Goal: Task Accomplishment & Management: Manage account settings

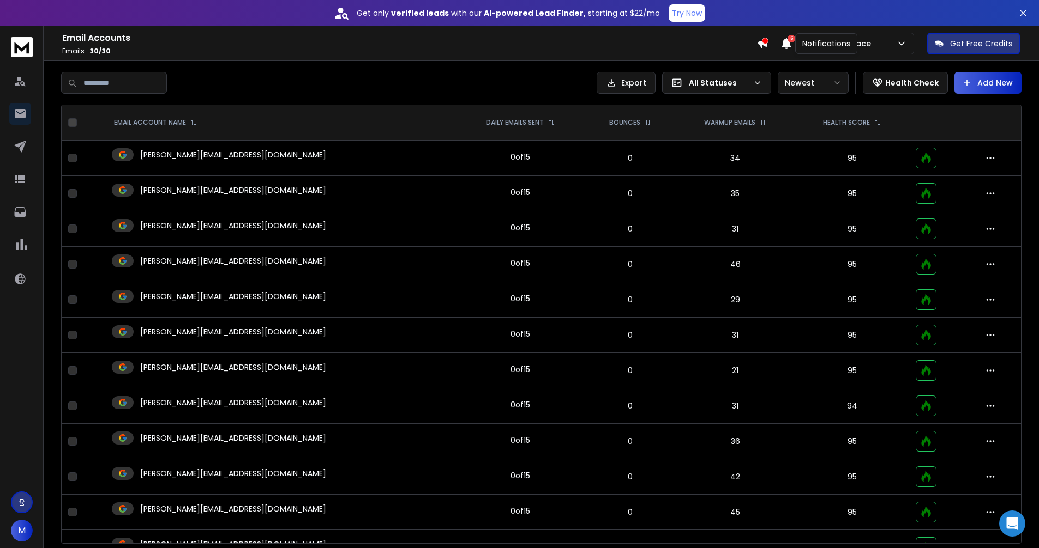
click at [789, 47] on icon at bounding box center [786, 43] width 11 height 11
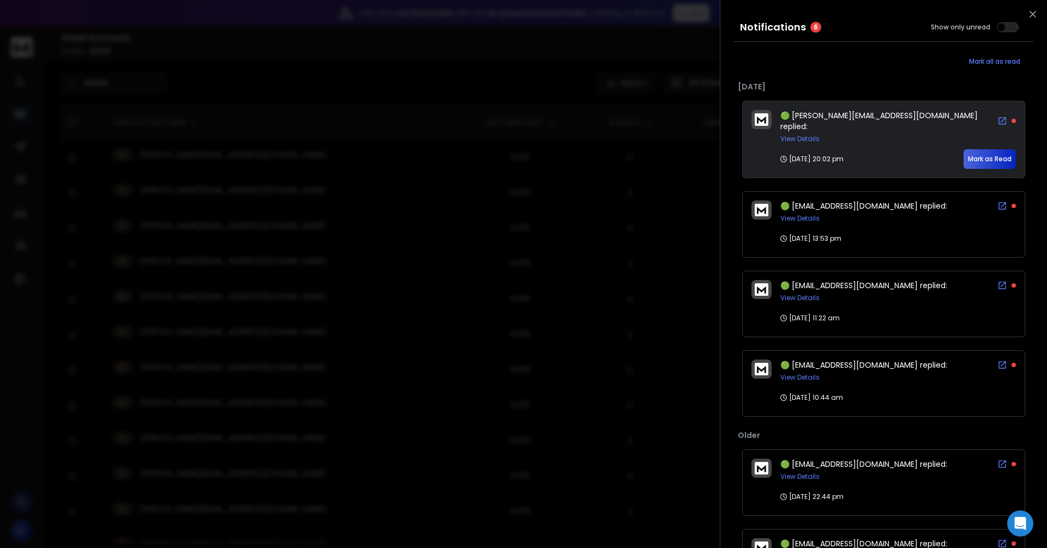
click at [794, 135] on div "View Details" at bounding box center [799, 139] width 39 height 9
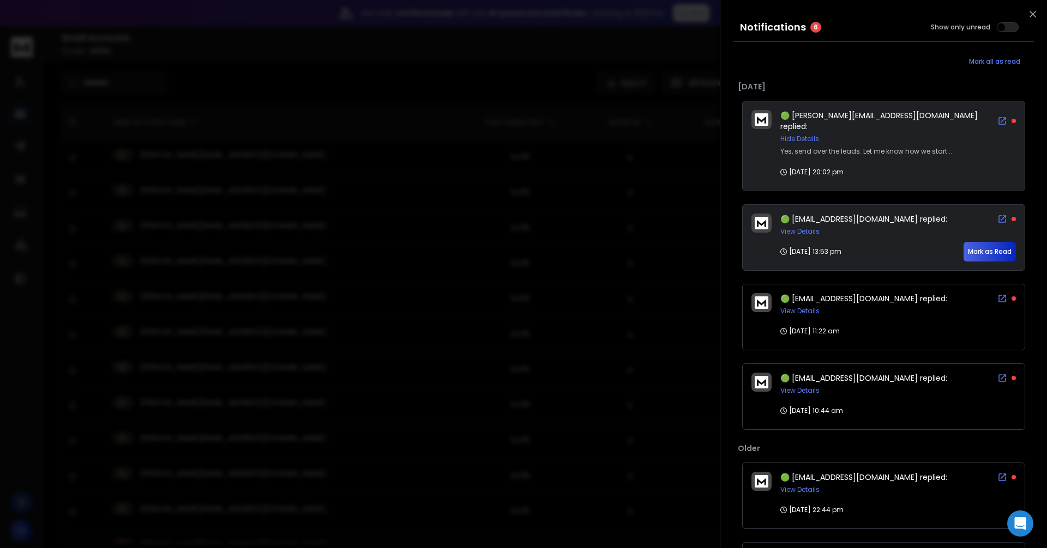
click at [795, 227] on div "View Details" at bounding box center [799, 231] width 39 height 9
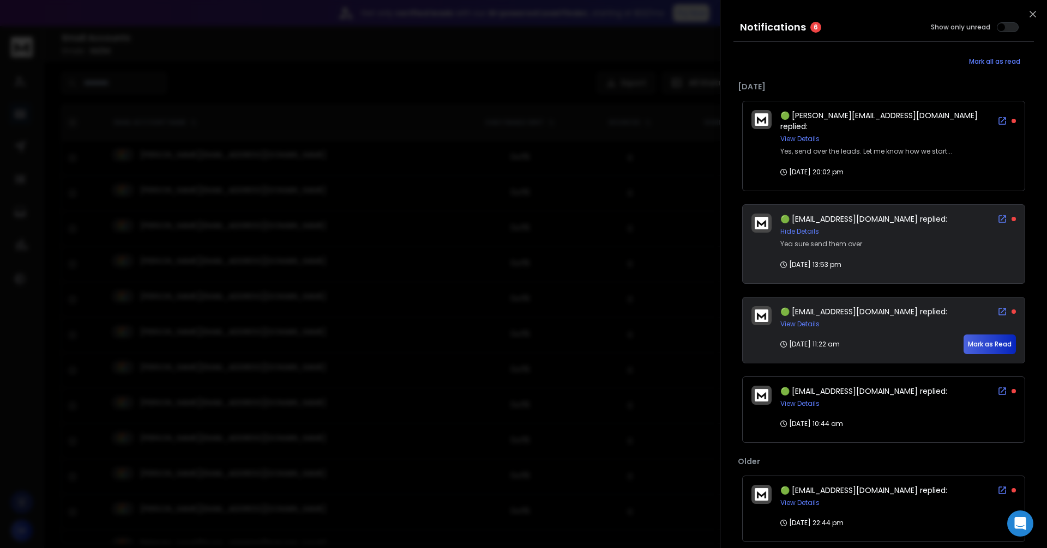
click at [796, 320] on div "View Details" at bounding box center [799, 324] width 39 height 9
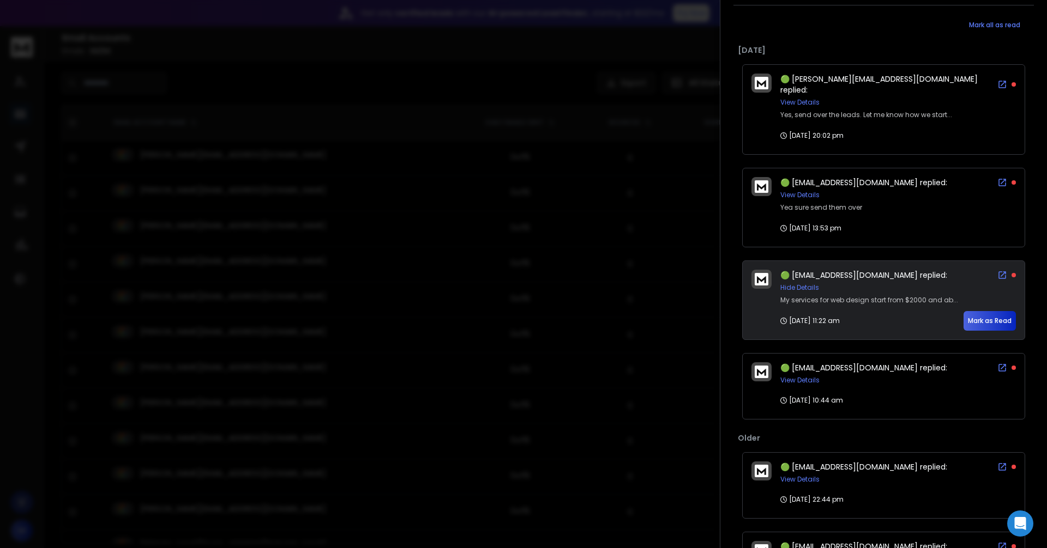
scroll to position [55, 0]
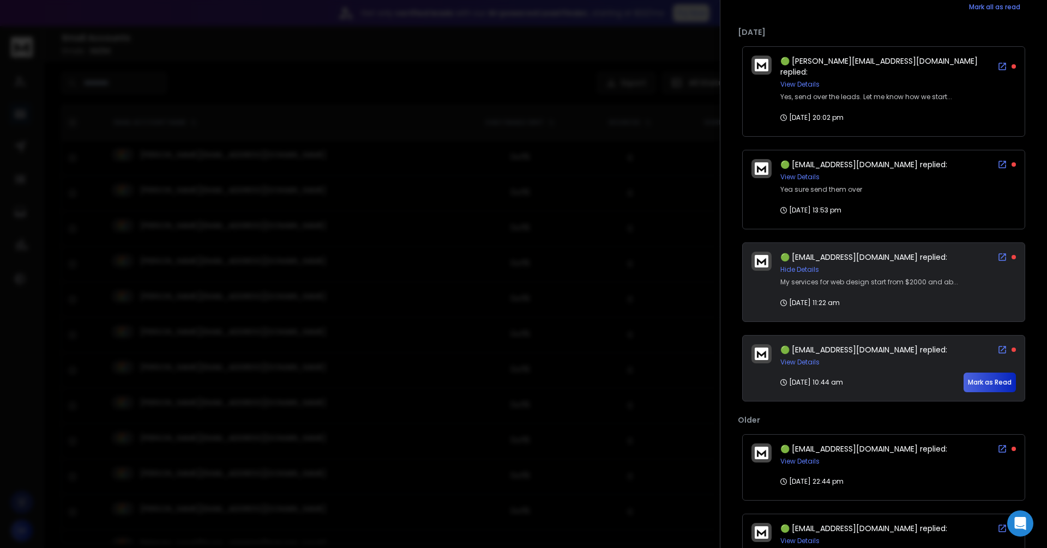
click at [799, 358] on div "View Details" at bounding box center [799, 362] width 39 height 9
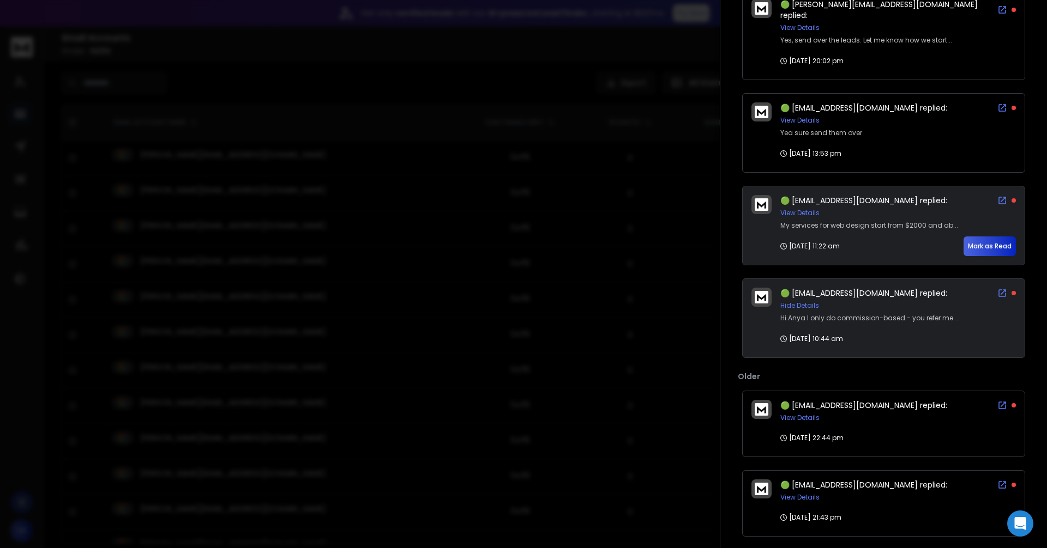
scroll to position [128, 0]
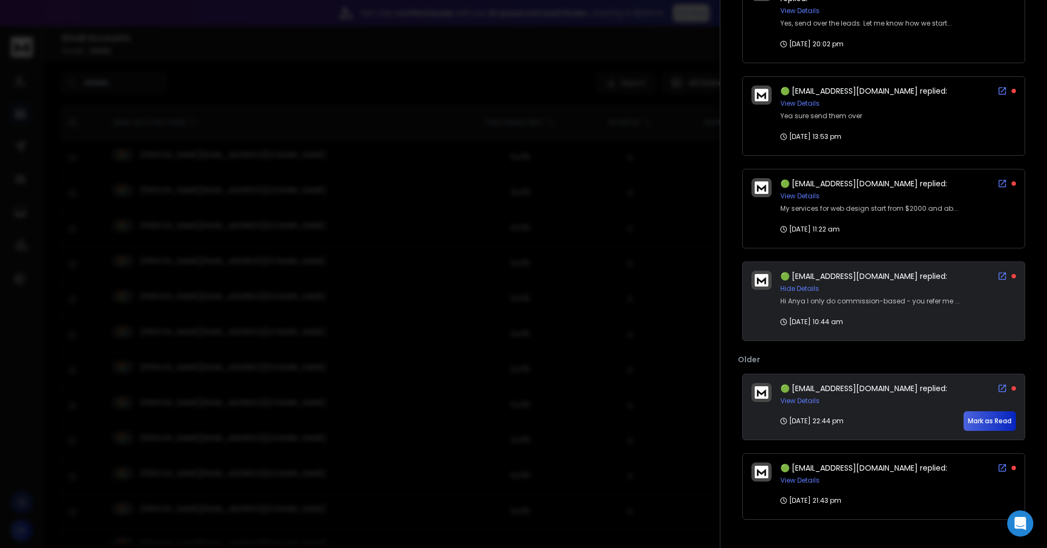
click at [808, 396] on div "🟢 jock@socialsellinator.com replied: View Details 14 Aug 2025, 22:44 pm Mark as…" at bounding box center [898, 407] width 236 height 48
click at [808, 397] on div "View Details" at bounding box center [799, 401] width 39 height 9
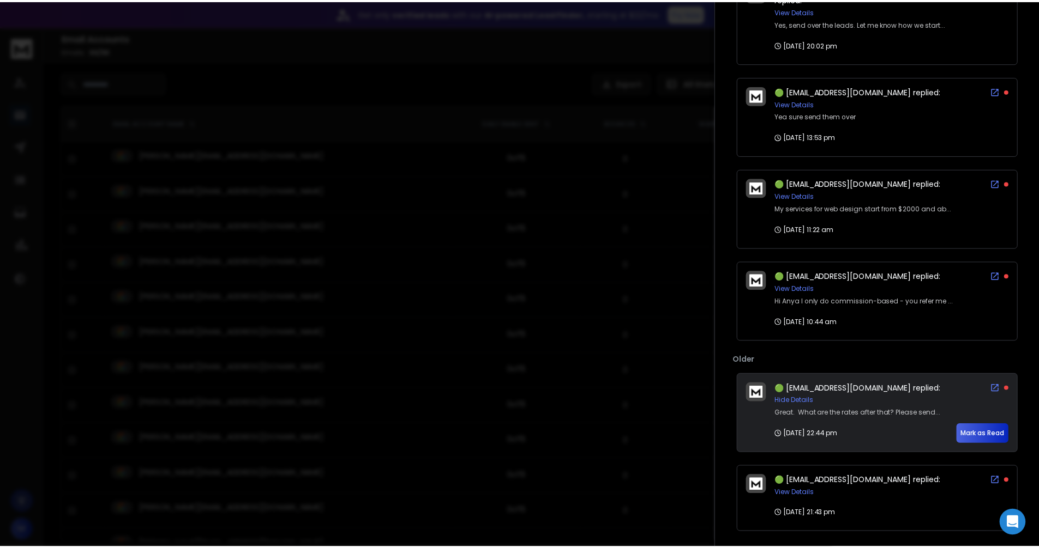
scroll to position [141, 0]
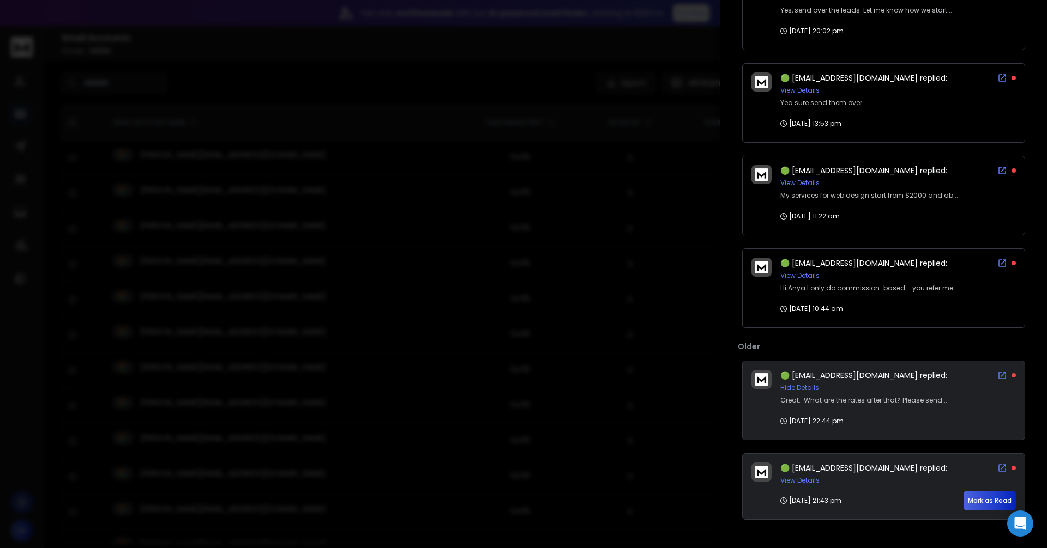
click at [798, 476] on div "View Details" at bounding box center [799, 480] width 39 height 9
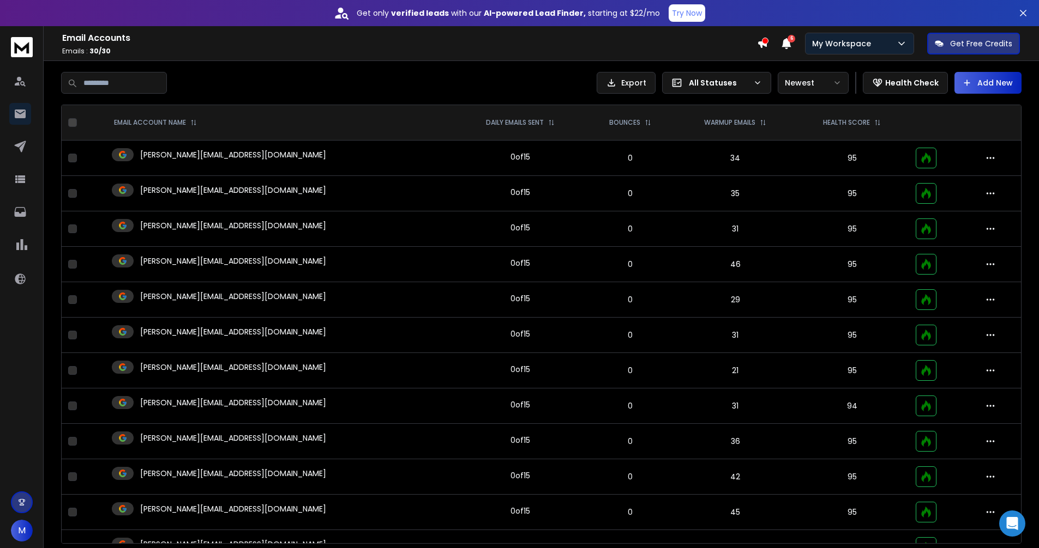
click at [852, 50] on button "My Workspace" at bounding box center [859, 44] width 109 height 22
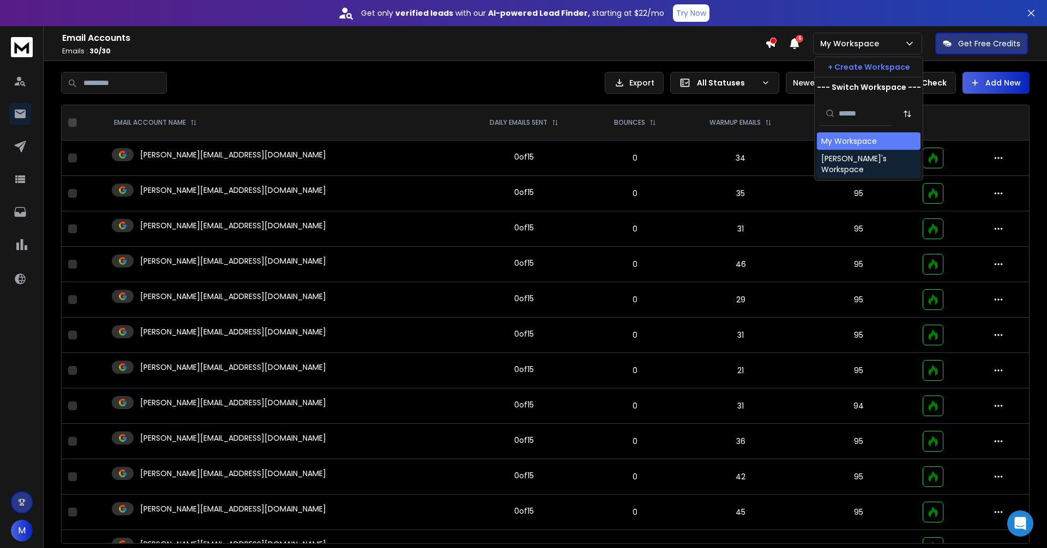
click at [844, 161] on div "Patrick's Workspace" at bounding box center [868, 164] width 95 height 22
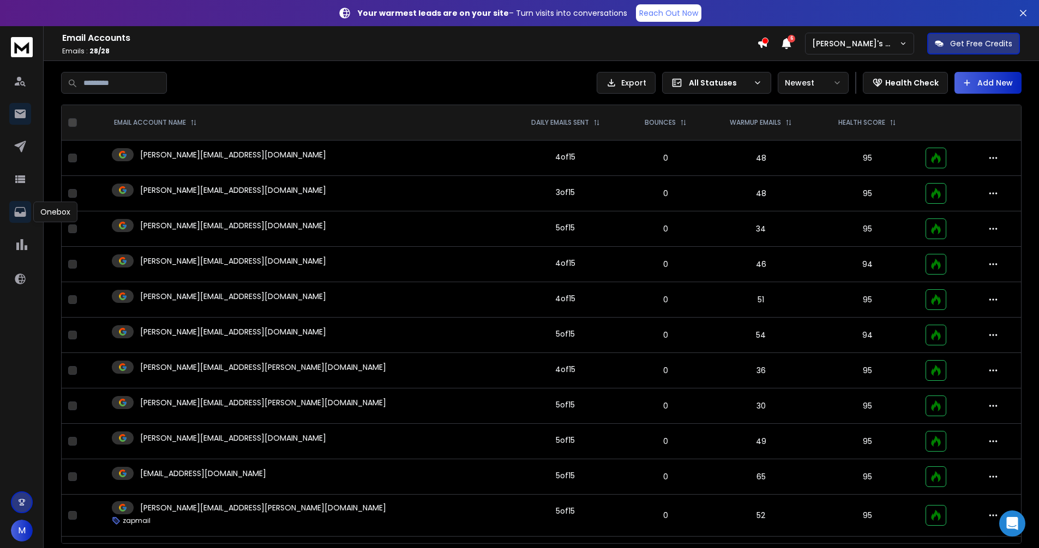
click at [15, 211] on icon at bounding box center [19, 212] width 11 height 10
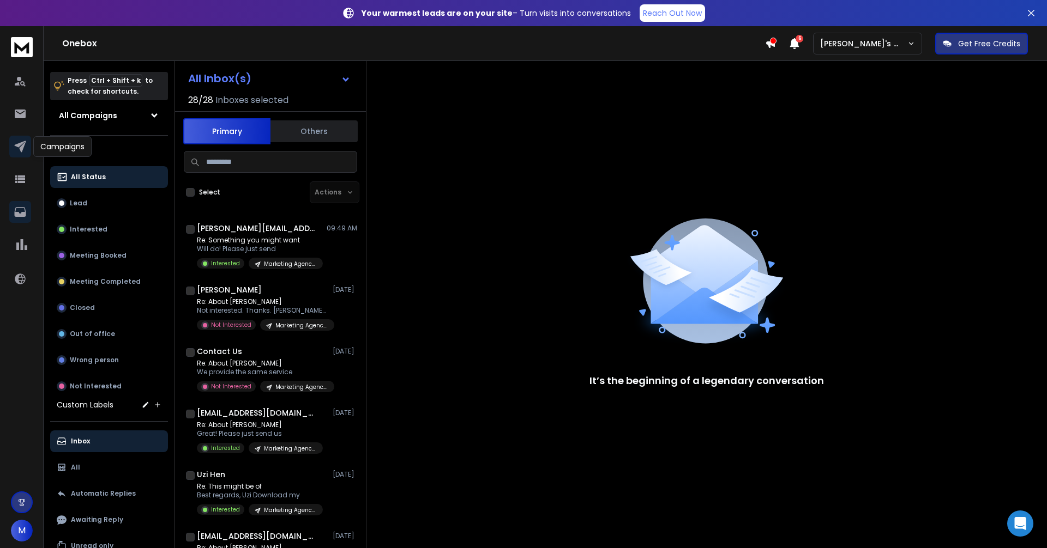
click at [19, 146] on icon at bounding box center [19, 146] width 11 height 11
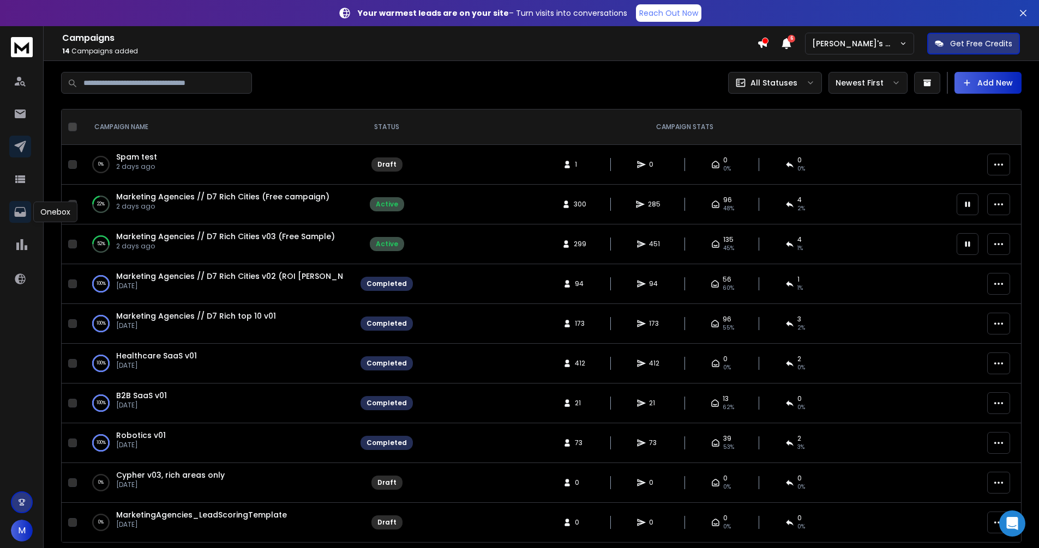
click at [21, 208] on icon at bounding box center [20, 212] width 13 height 13
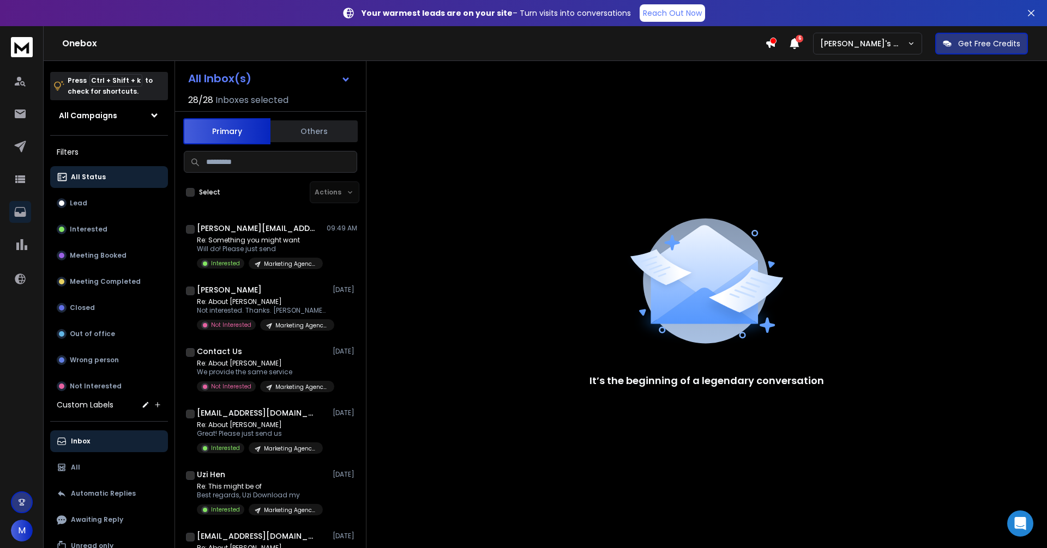
click at [119, 230] on button "Interested" at bounding box center [109, 230] width 118 height 22
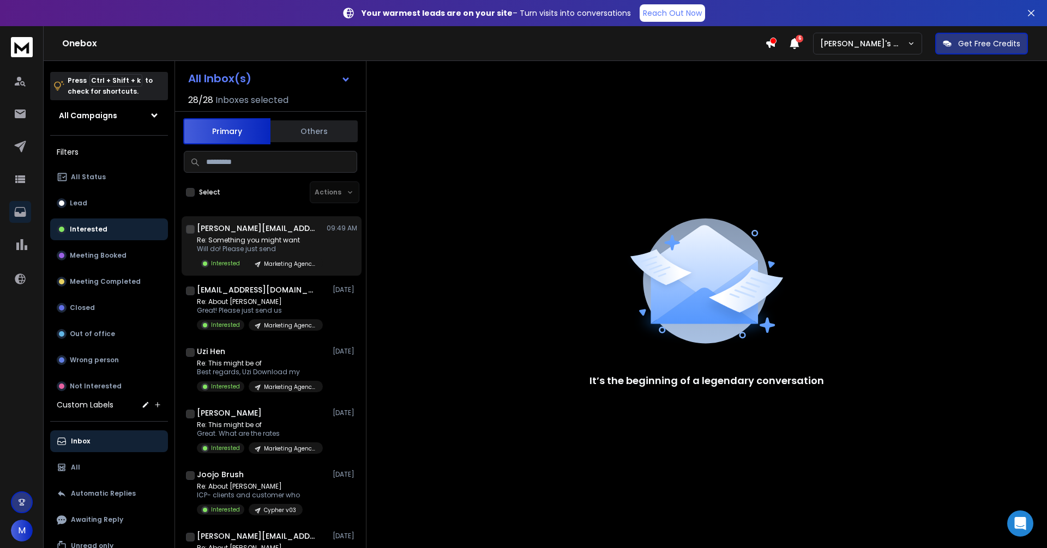
click at [306, 244] on p "Re: Something you might want" at bounding box center [260, 240] width 126 height 9
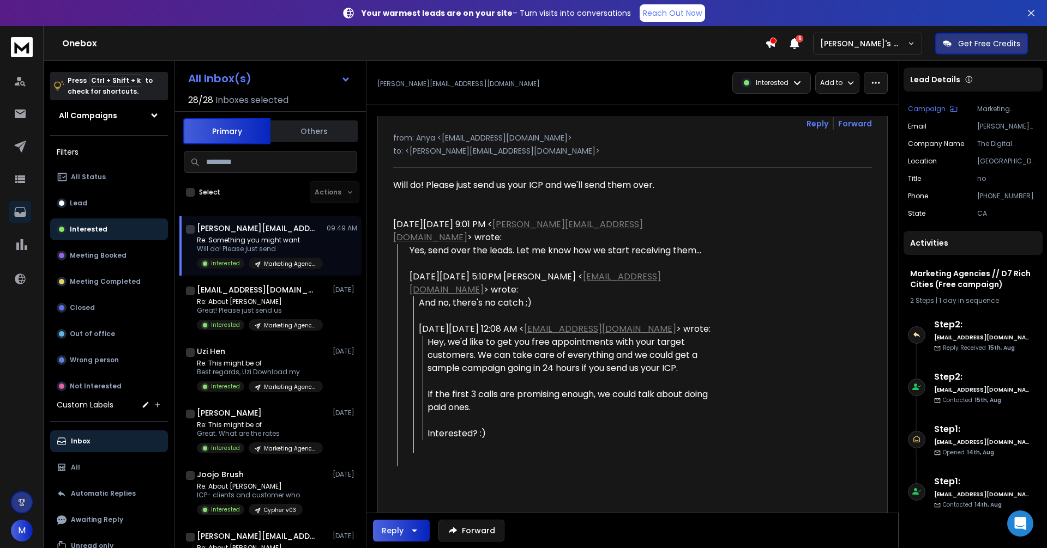
scroll to position [112, 0]
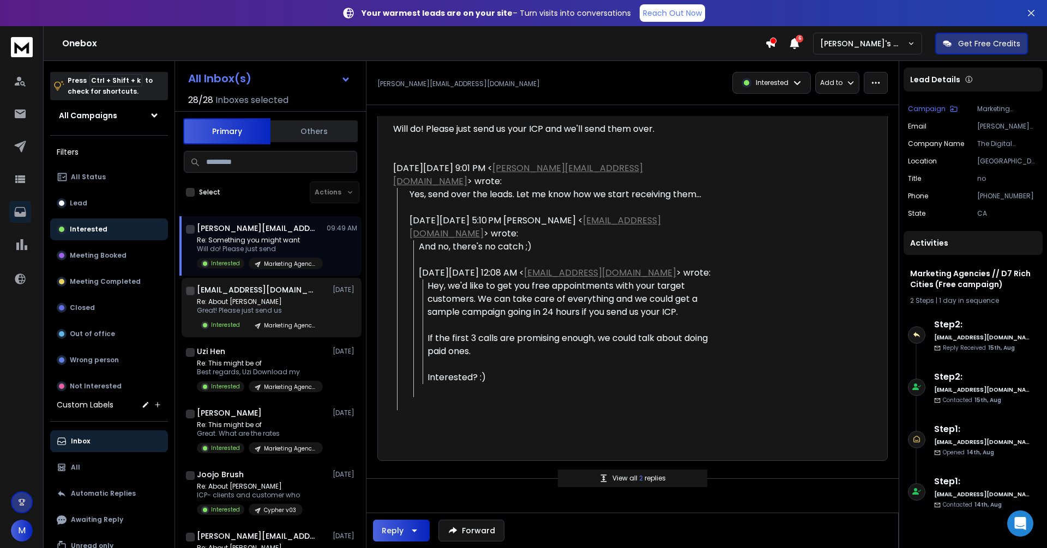
click at [298, 311] on p "Great! Please just send us" at bounding box center [260, 310] width 126 height 9
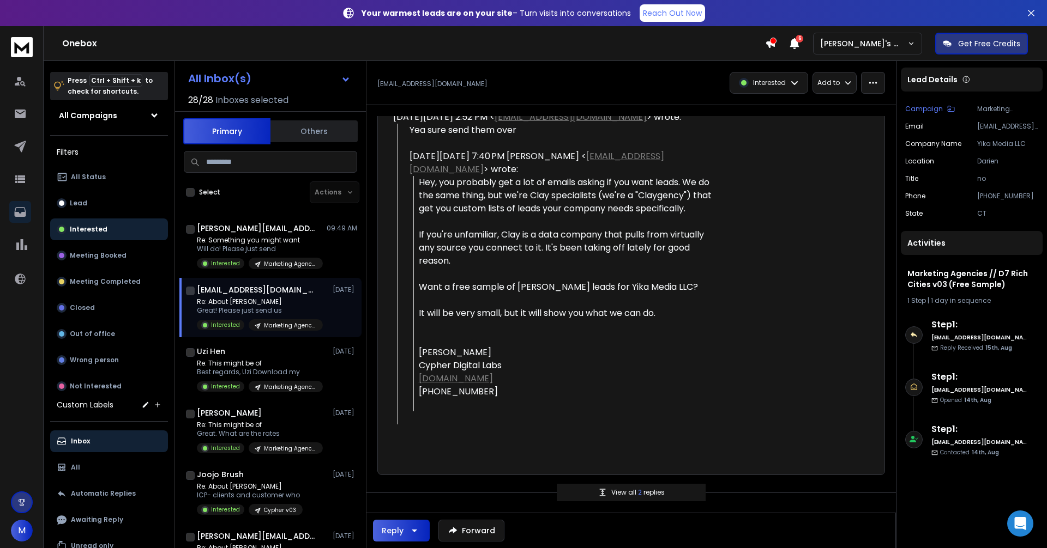
scroll to position [191, 0]
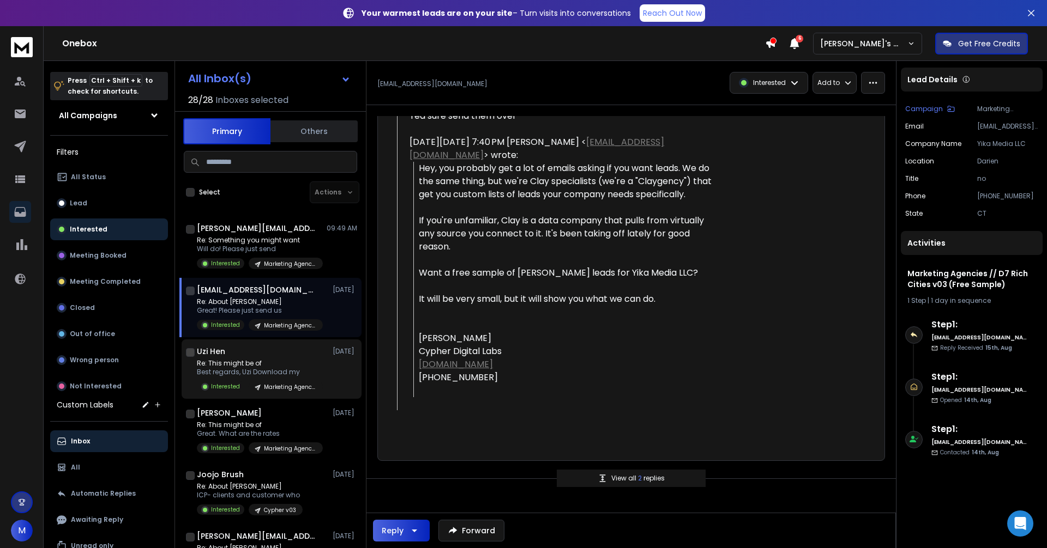
click at [281, 363] on p "Re: This might be of" at bounding box center [260, 363] width 126 height 9
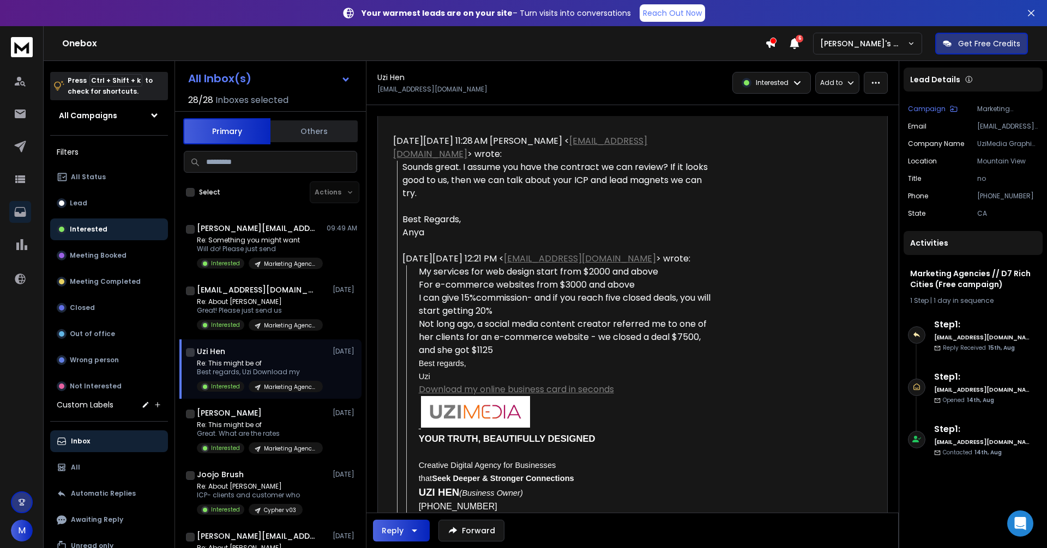
scroll to position [382, 0]
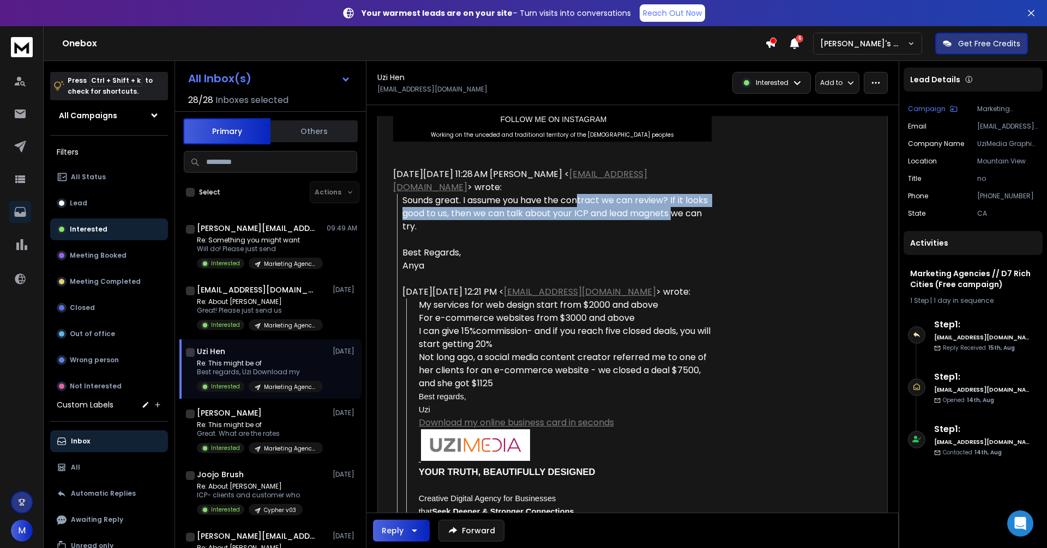
drag, startPoint x: 593, startPoint y: 203, endPoint x: 714, endPoint y: 212, distance: 120.8
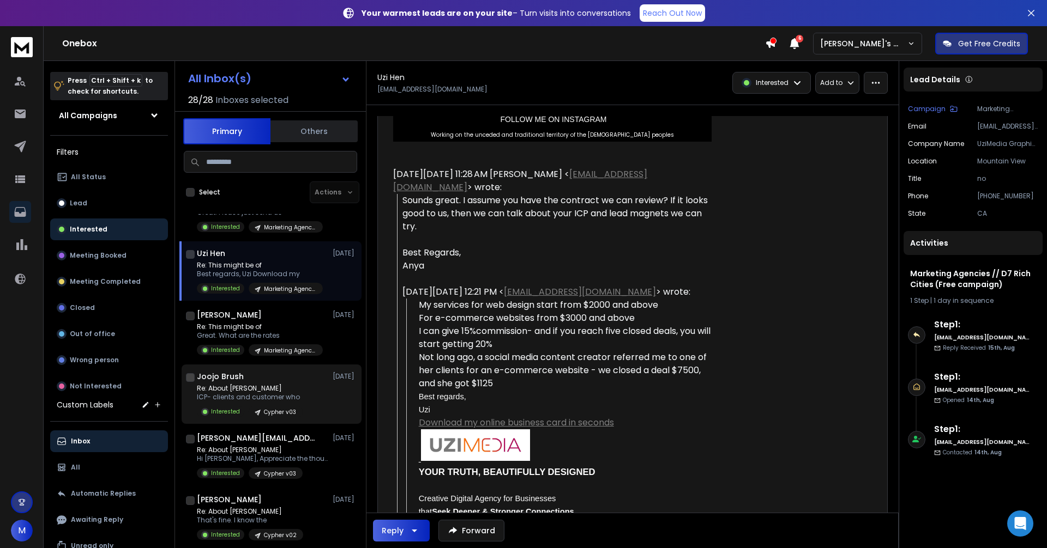
scroll to position [109, 0]
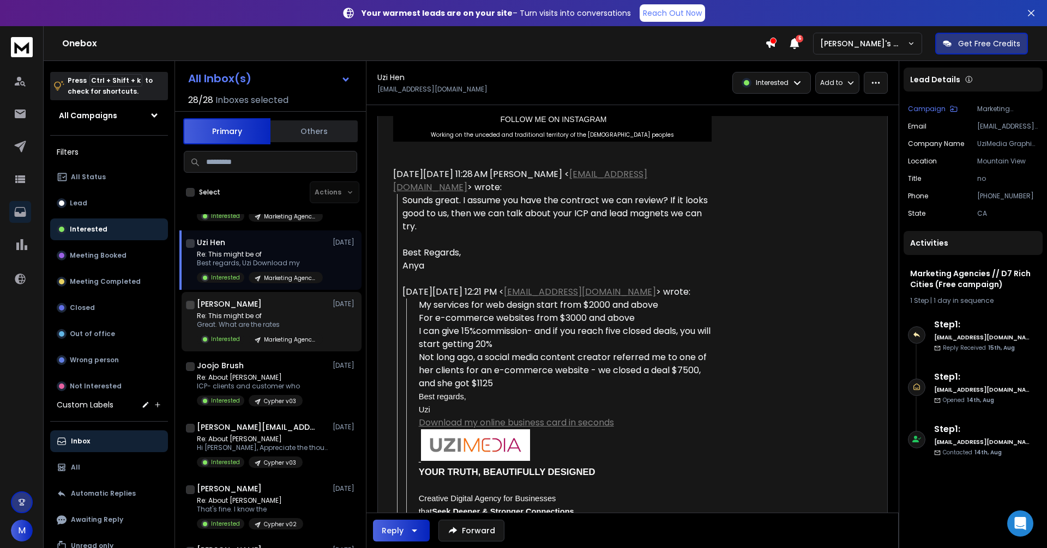
click at [299, 305] on div "Jock Breitwieser 14 Aug" at bounding box center [277, 304] width 160 height 11
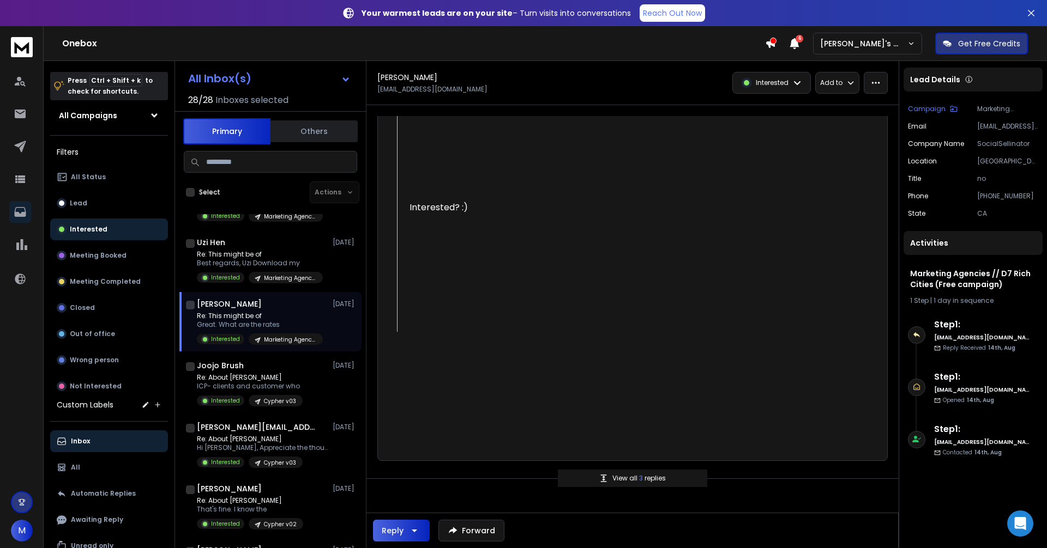
scroll to position [1489, 0]
click at [637, 480] on p "View all 3 replies" at bounding box center [638, 478] width 53 height 9
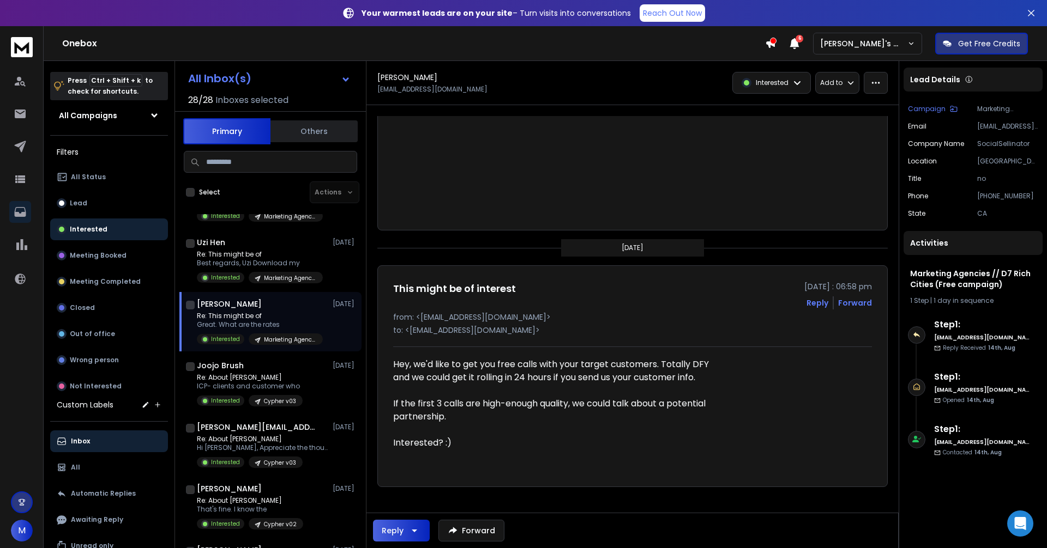
scroll to position [3294, 0]
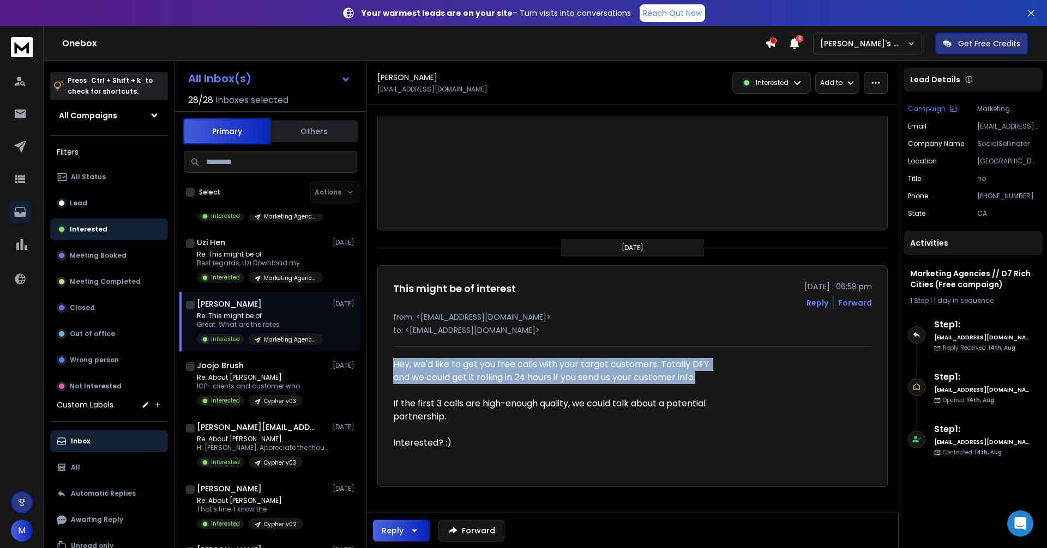
drag, startPoint x: 389, startPoint y: 365, endPoint x: 738, endPoint y: 376, distance: 348.5
click at [738, 376] on div "This might be of interest 14 August 2025 : 06:58 pm Reply Forward from: <anya@c…" at bounding box center [632, 376] width 510 height 222
click at [738, 376] on div "This might be of interest 14 August 2025 : 06:58 pm Reply Forward from: <anya@c…" at bounding box center [632, 376] width 479 height 190
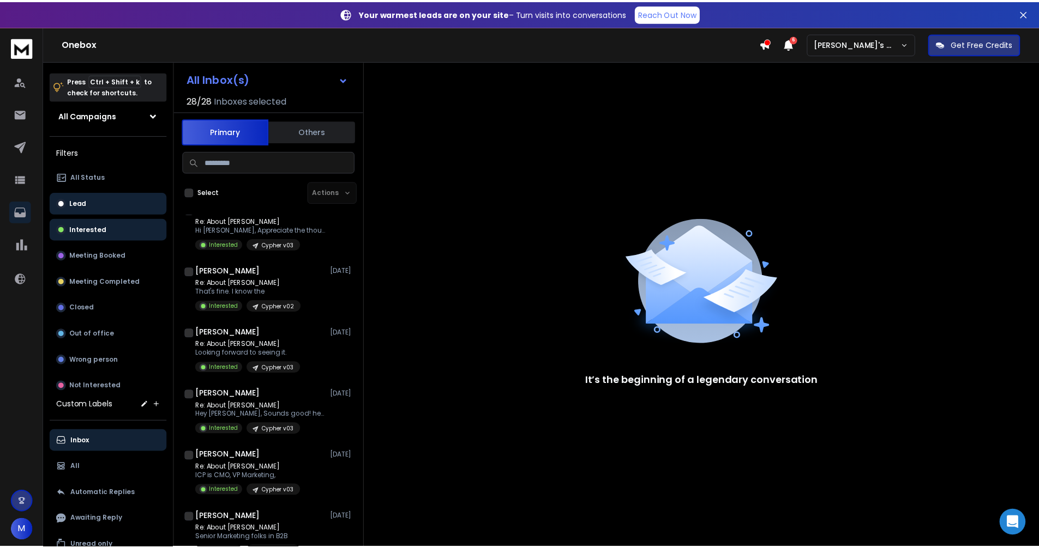
scroll to position [0, 0]
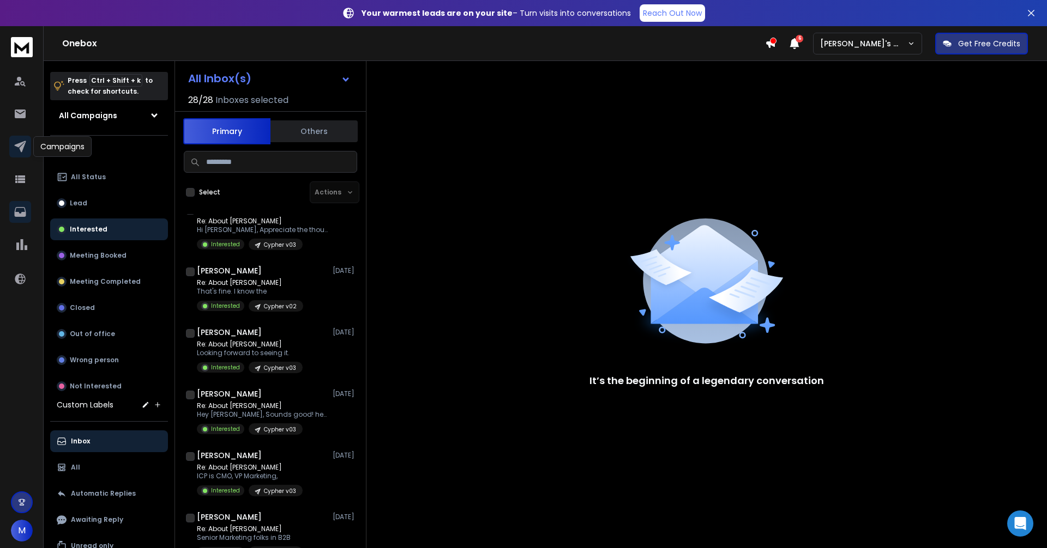
click at [27, 142] on link at bounding box center [20, 147] width 22 height 22
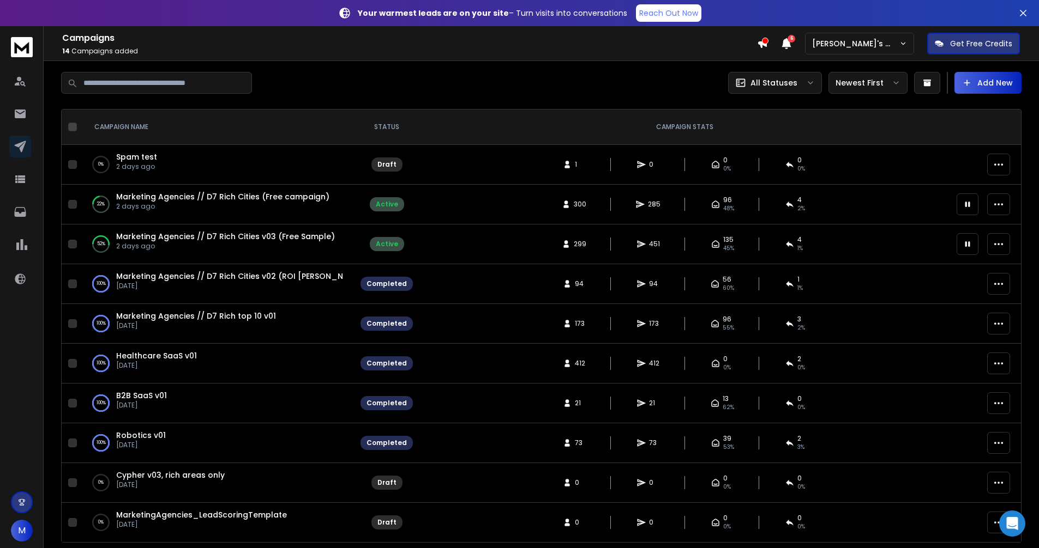
click at [253, 202] on span "Marketing Agencies // D7 Rich Cities (Free campaign)" at bounding box center [222, 196] width 213 height 11
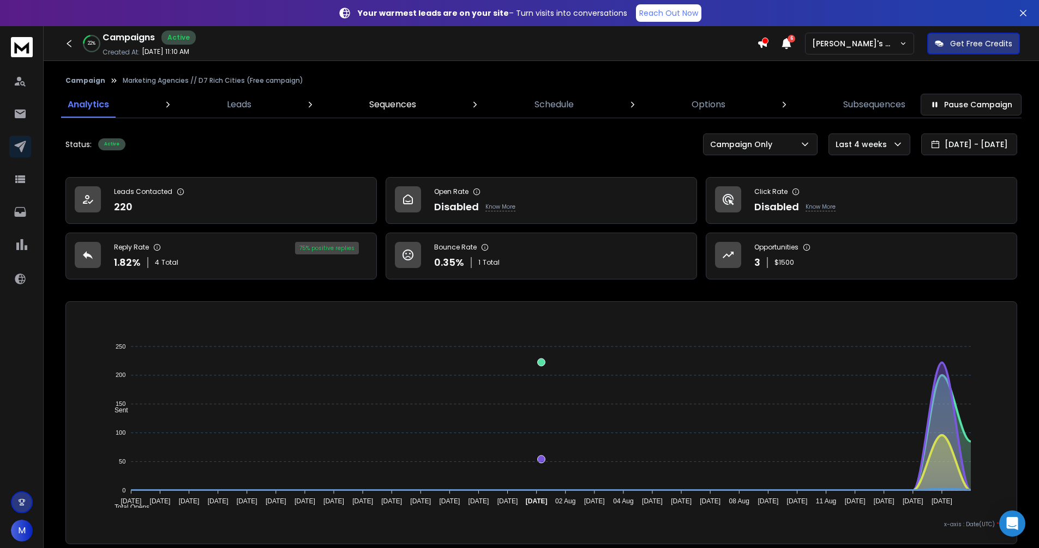
click at [394, 107] on p "Sequences" at bounding box center [392, 104] width 47 height 13
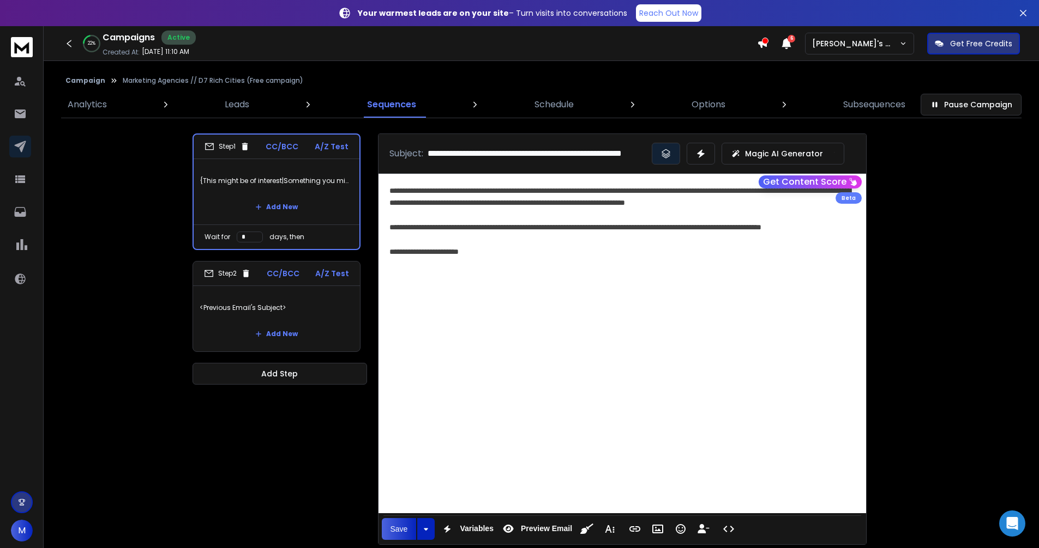
scroll to position [0, 50]
drag, startPoint x: 468, startPoint y: 152, endPoint x: 615, endPoint y: 152, distance: 147.2
click at [651, 155] on div "**********" at bounding box center [621, 154] width 487 height 40
click at [585, 152] on input "**********" at bounding box center [533, 153] width 213 height 13
click at [318, 307] on p "<Previous Email's Subject>" at bounding box center [277, 308] width 154 height 31
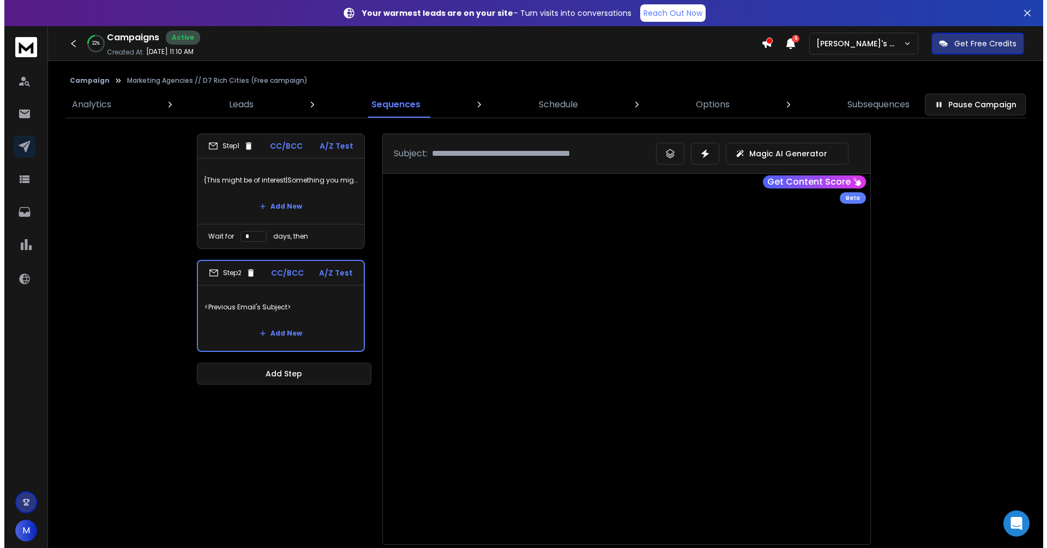
scroll to position [0, 0]
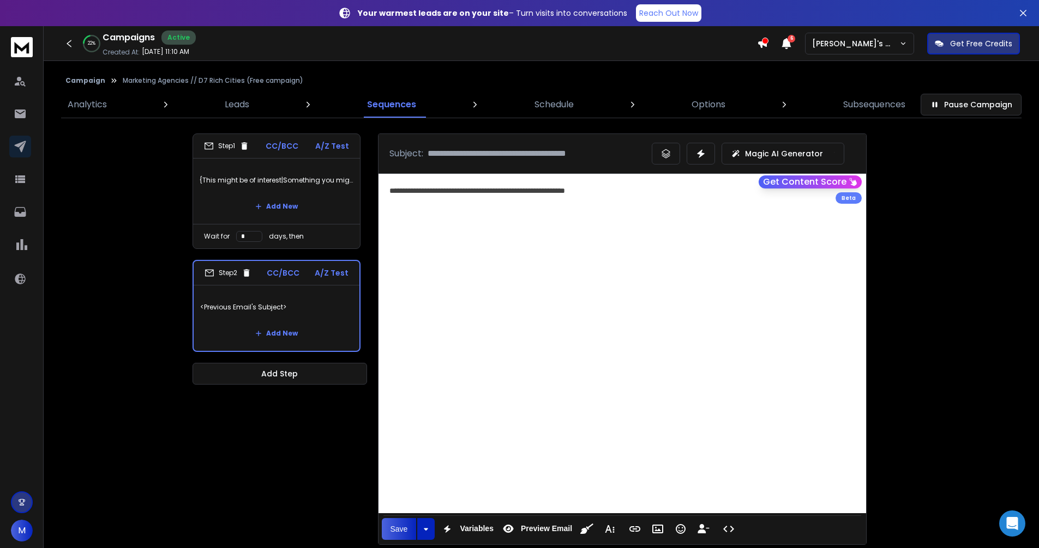
click at [548, 283] on div "**********" at bounding box center [621, 338] width 487 height 329
click at [644, 206] on div "**********" at bounding box center [621, 338] width 487 height 329
click at [18, 106] on link at bounding box center [20, 114] width 22 height 22
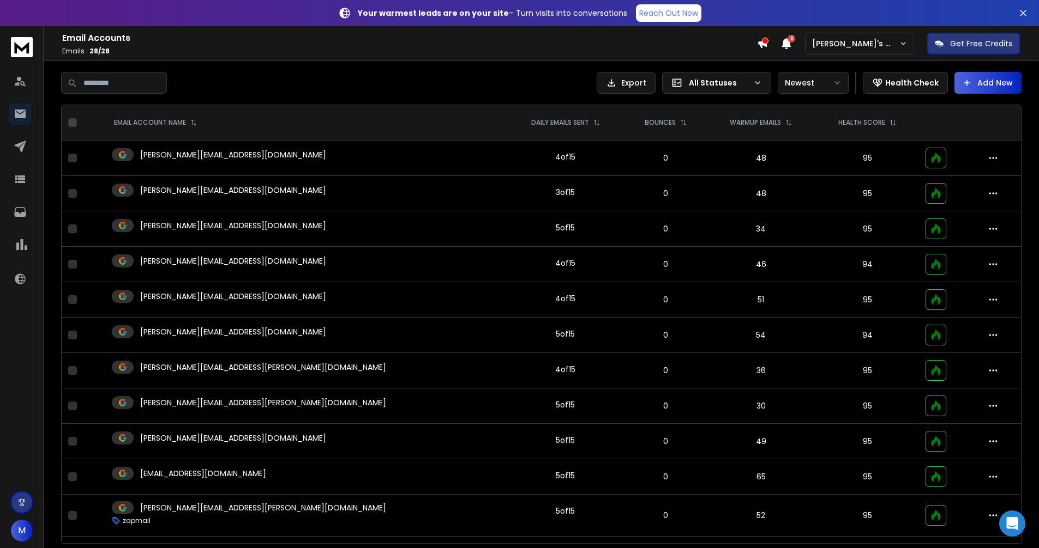
click at [761, 50] on div "6 Patrick's Workspace Get Free Credits" at bounding box center [888, 44] width 263 height 22
click at [759, 41] on icon at bounding box center [762, 43] width 11 height 11
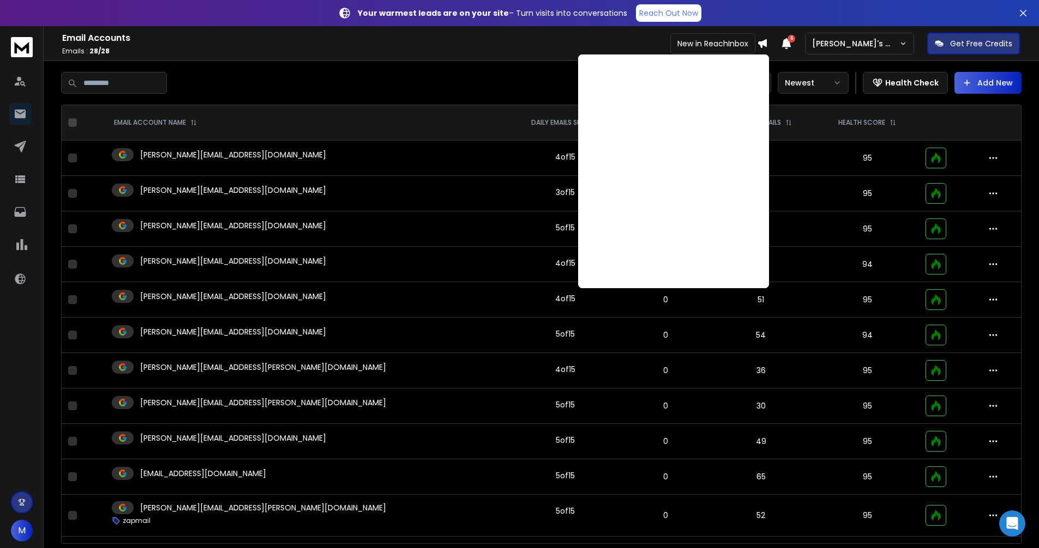
drag, startPoint x: 679, startPoint y: 37, endPoint x: 770, endPoint y: 34, distance: 91.6
click at [680, 37] on div "New in ReachInbox" at bounding box center [712, 43] width 85 height 21
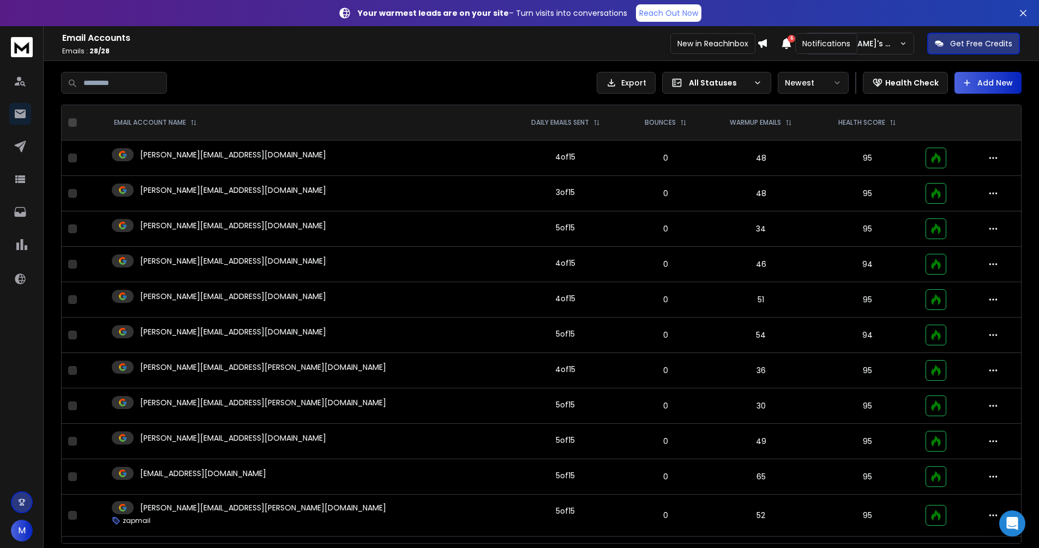
click at [792, 38] on span "6" at bounding box center [791, 39] width 8 height 8
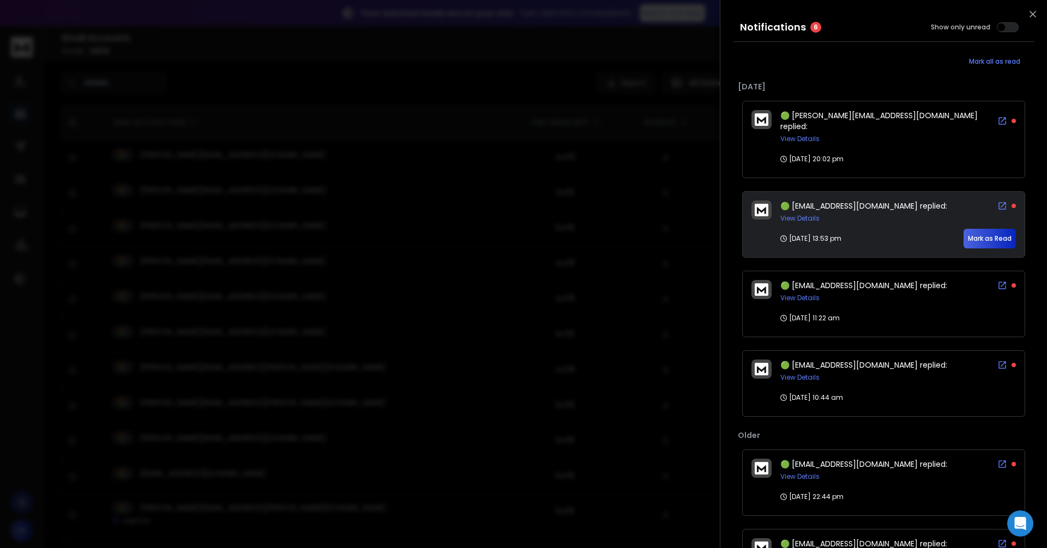
click at [802, 214] on div "View Details" at bounding box center [799, 218] width 39 height 9
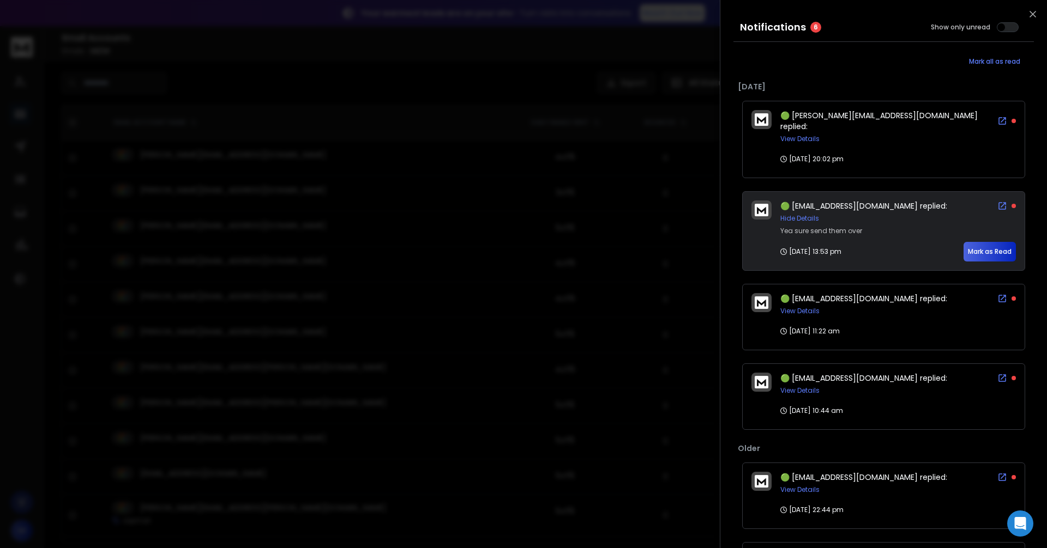
click at [824, 227] on div "Yea sure send them over" at bounding box center [821, 231] width 82 height 9
